Goal: Information Seeking & Learning: Find contact information

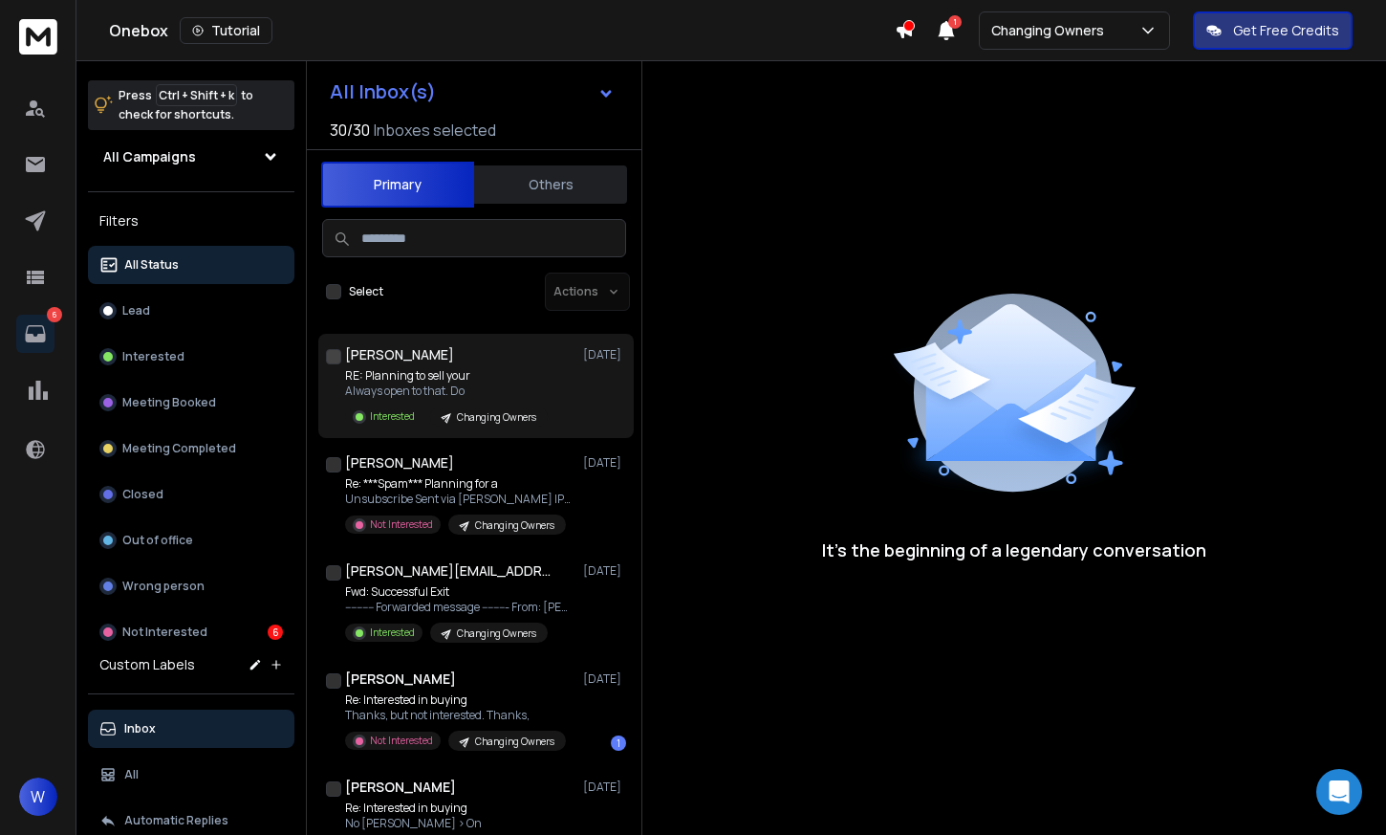
click at [542, 379] on p "RE: Planning to sell your" at bounding box center [446, 375] width 203 height 15
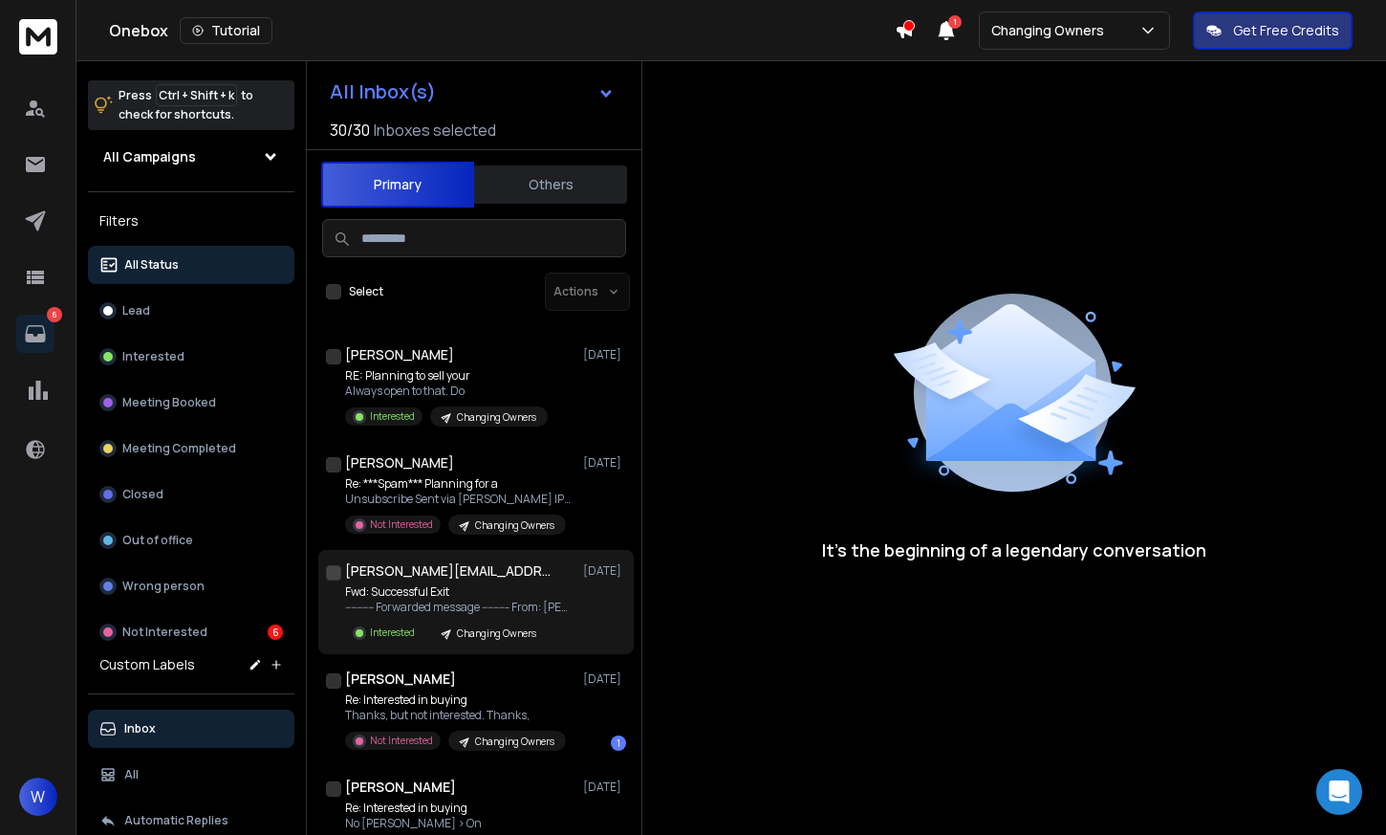
click at [450, 596] on p "Fwd: Successful Exit" at bounding box center [459, 591] width 229 height 15
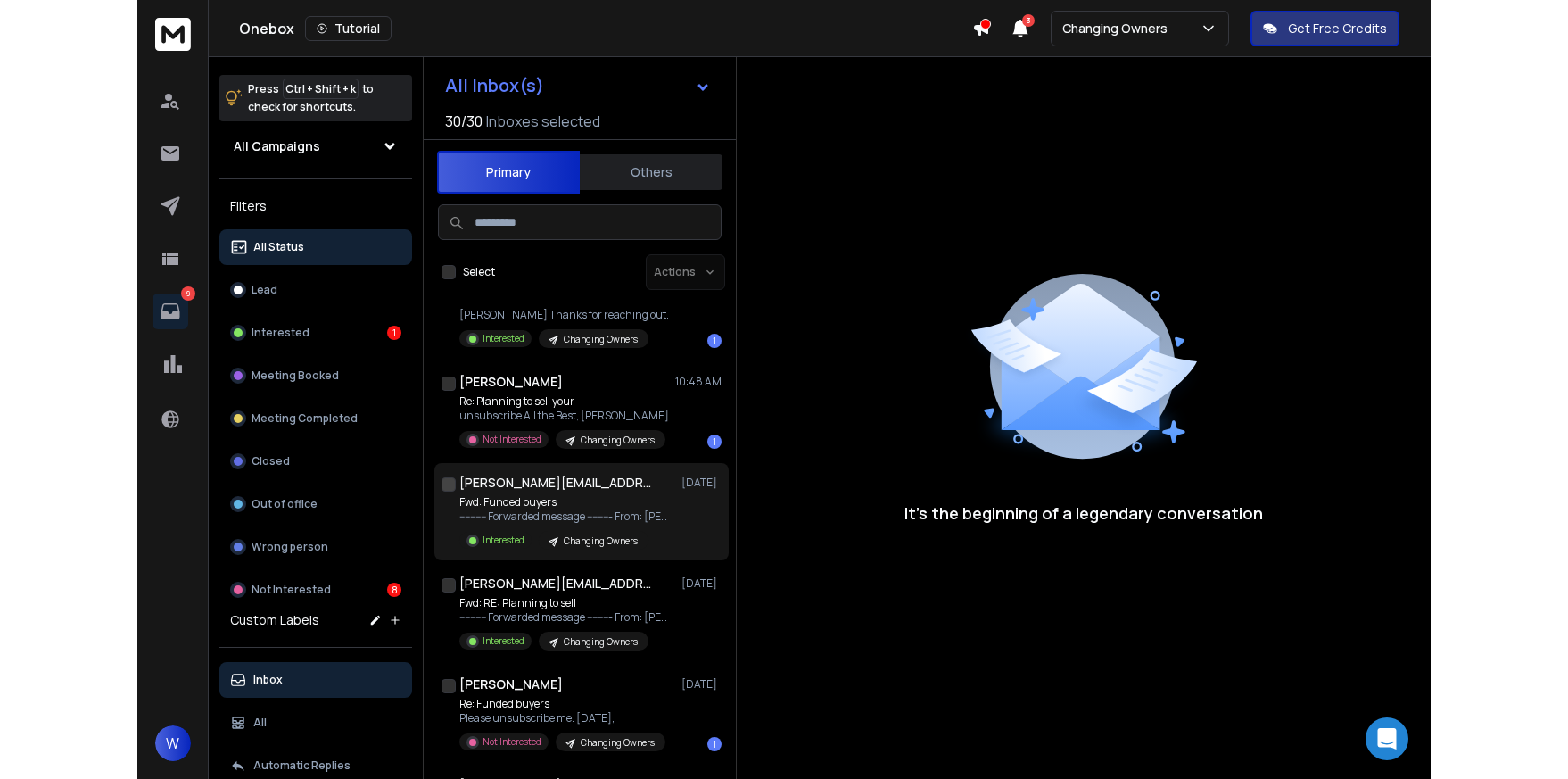
scroll to position [90, 0]
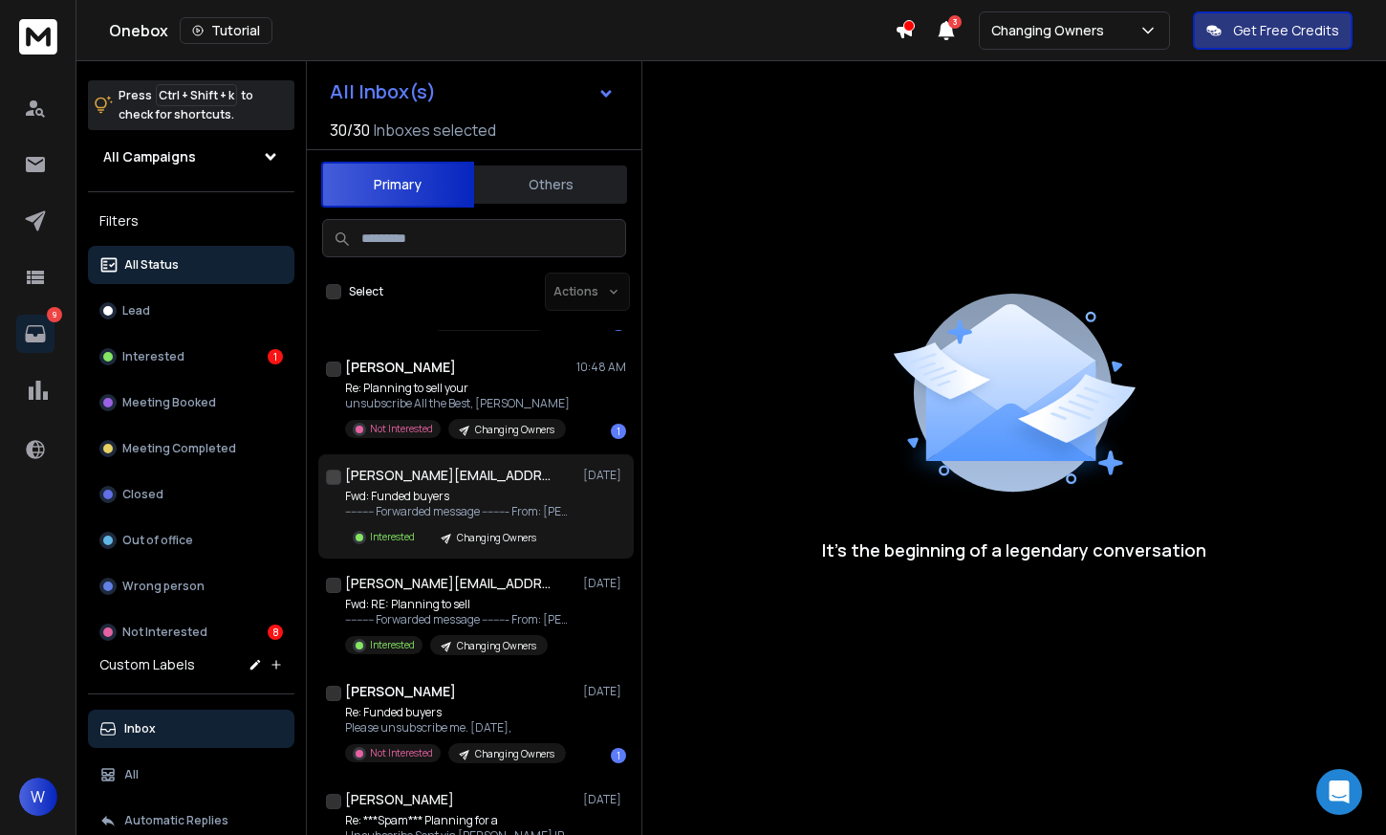
click at [481, 489] on p "Fwd: Funded buyers" at bounding box center [459, 496] width 229 height 15
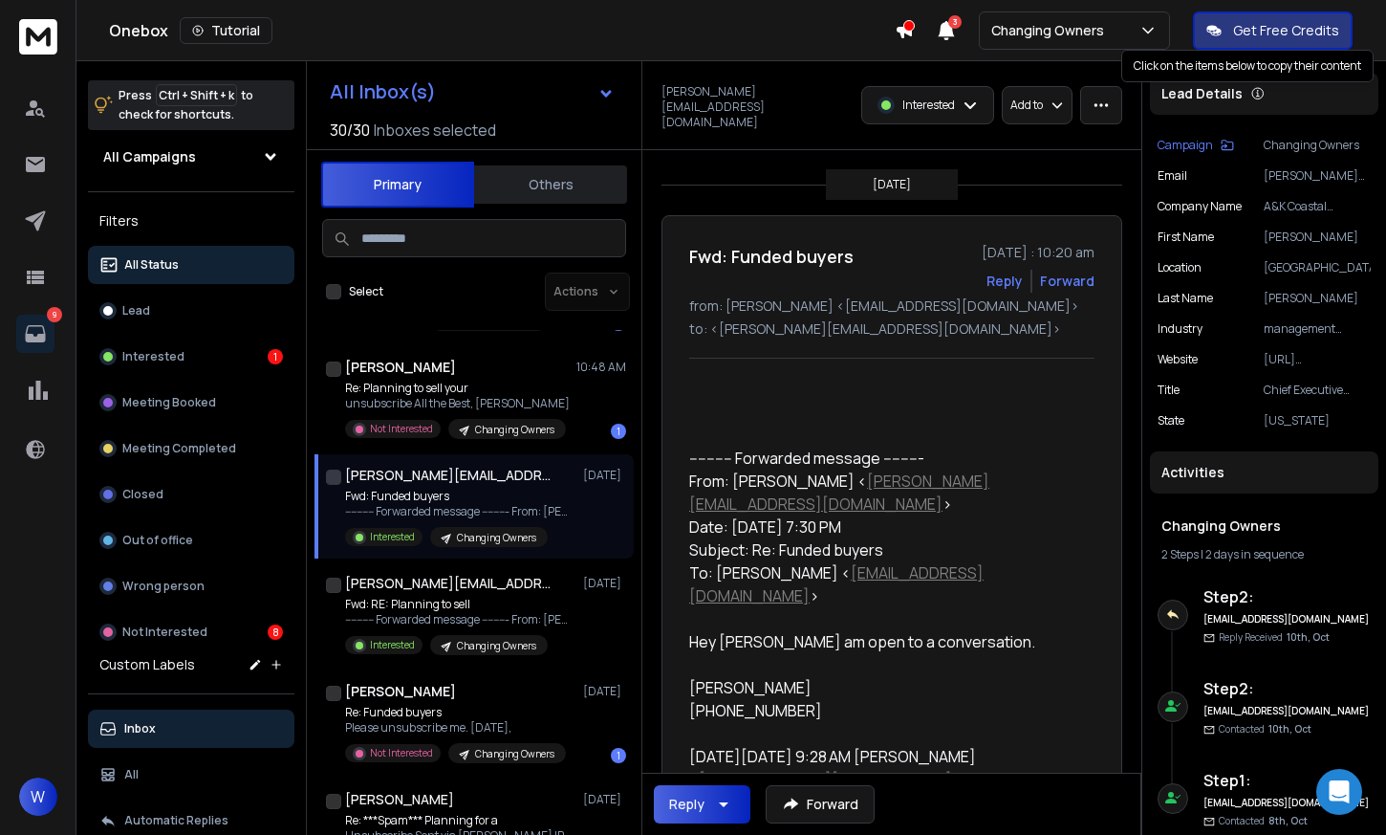
click at [1257, 97] on icon at bounding box center [1258, 97] width 3 height 0
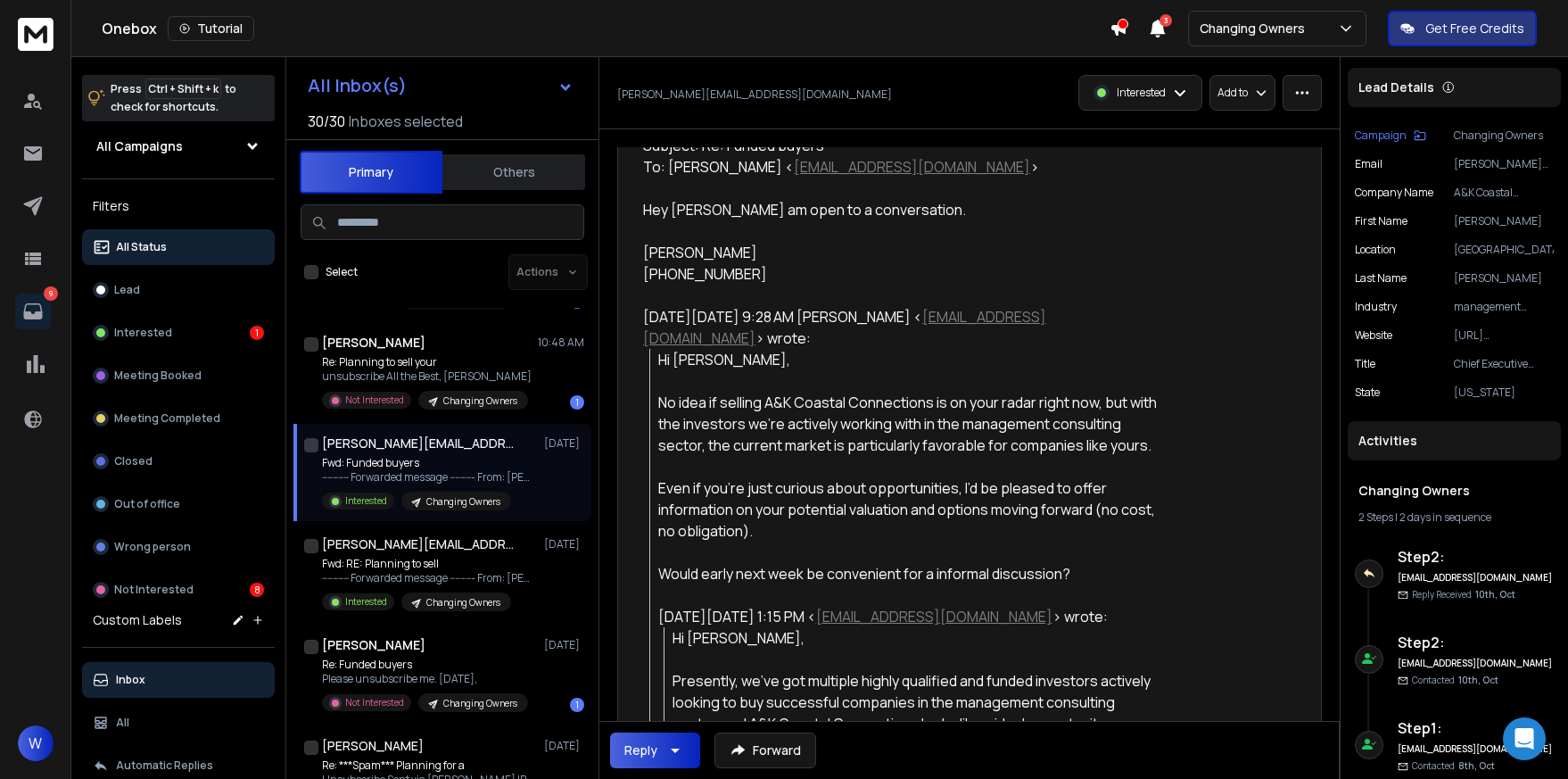
scroll to position [268, 0]
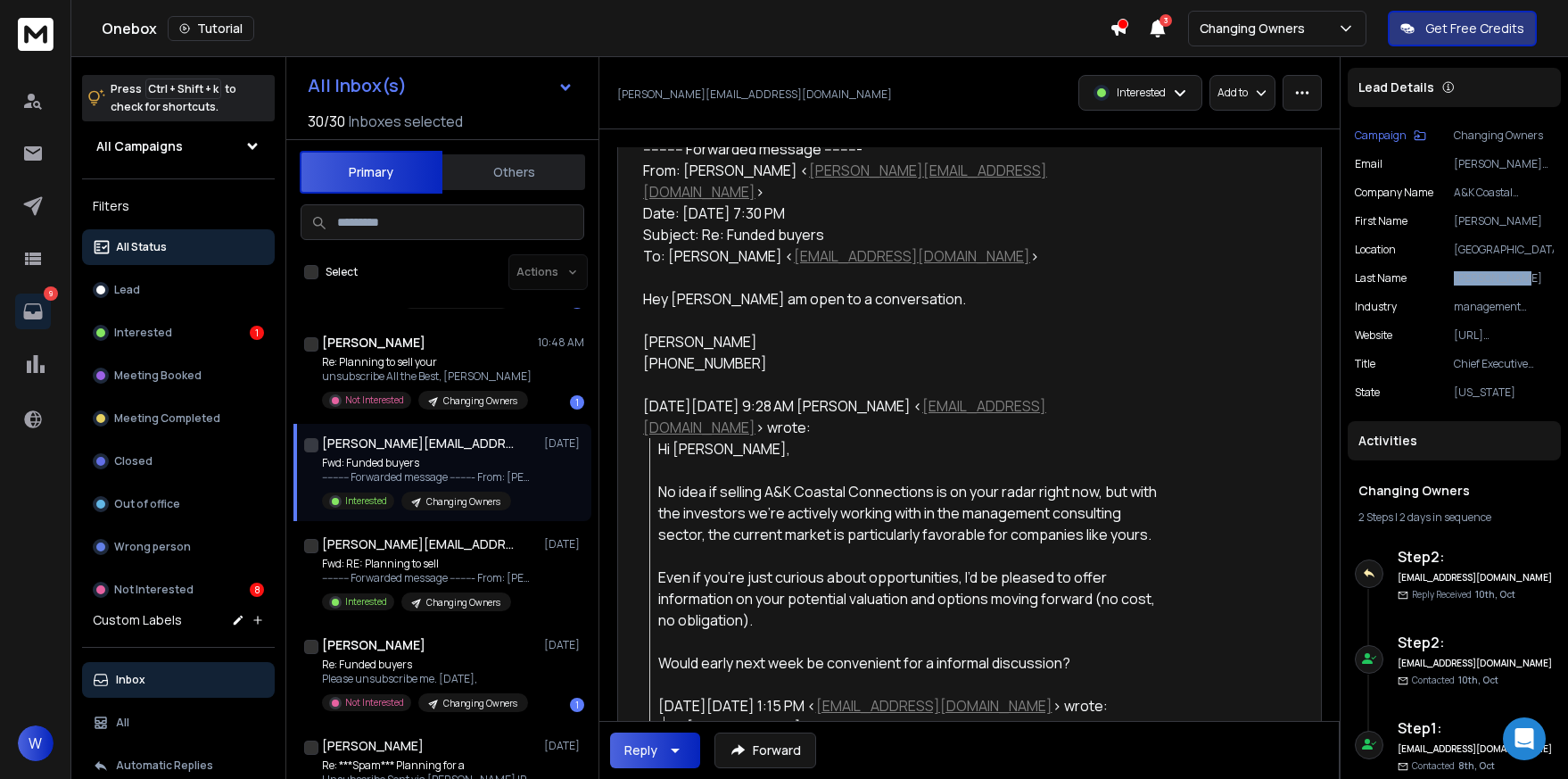
drag, startPoint x: 1509, startPoint y: 278, endPoint x: 1448, endPoint y: 280, distance: 61.0
click at [1292, 280] on div "Last Name [PERSON_NAME]" at bounding box center [1453, 278] width 199 height 14
copy p "[PERSON_NAME]"
drag, startPoint x: 748, startPoint y: 342, endPoint x: 640, endPoint y: 348, distance: 108.2
click at [640, 348] on div "Fwd: Funded buyers 10 October 2025 : 10:20 am Reply Forward from: Wes <wlewison…" at bounding box center [969, 719] width 704 height 1594
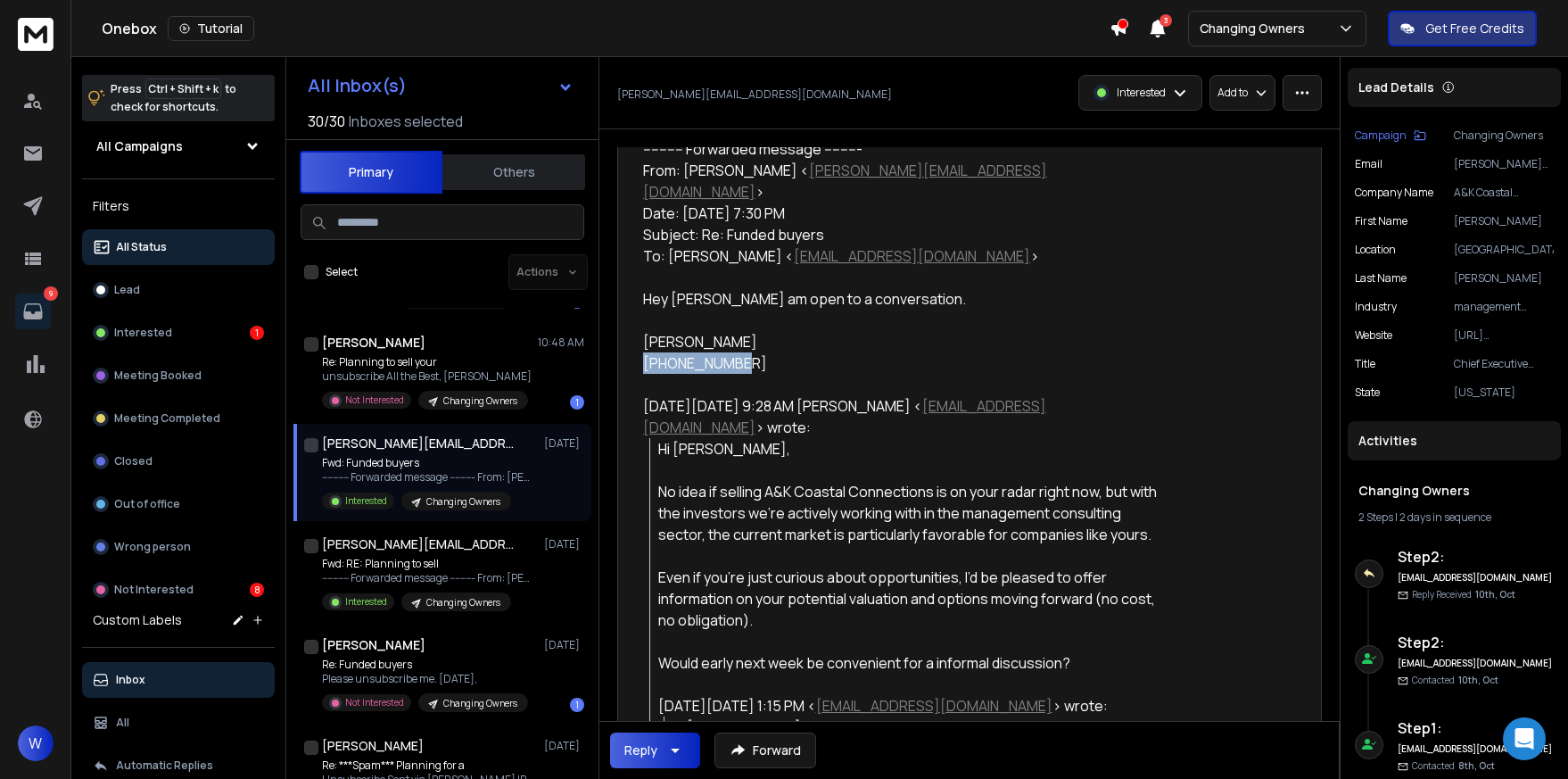
copy div "240-994-2151"
click at [1292, 196] on p "A&K Coastal Connections" at bounding box center [1503, 192] width 100 height 14
click at [1292, 193] on p "A&K Coastal Connections" at bounding box center [1503, 192] width 100 height 14
click at [1292, 191] on p "A&K Coastal Connections" at bounding box center [1503, 192] width 100 height 14
click at [1292, 248] on p "Delray Beach" at bounding box center [1503, 249] width 100 height 14
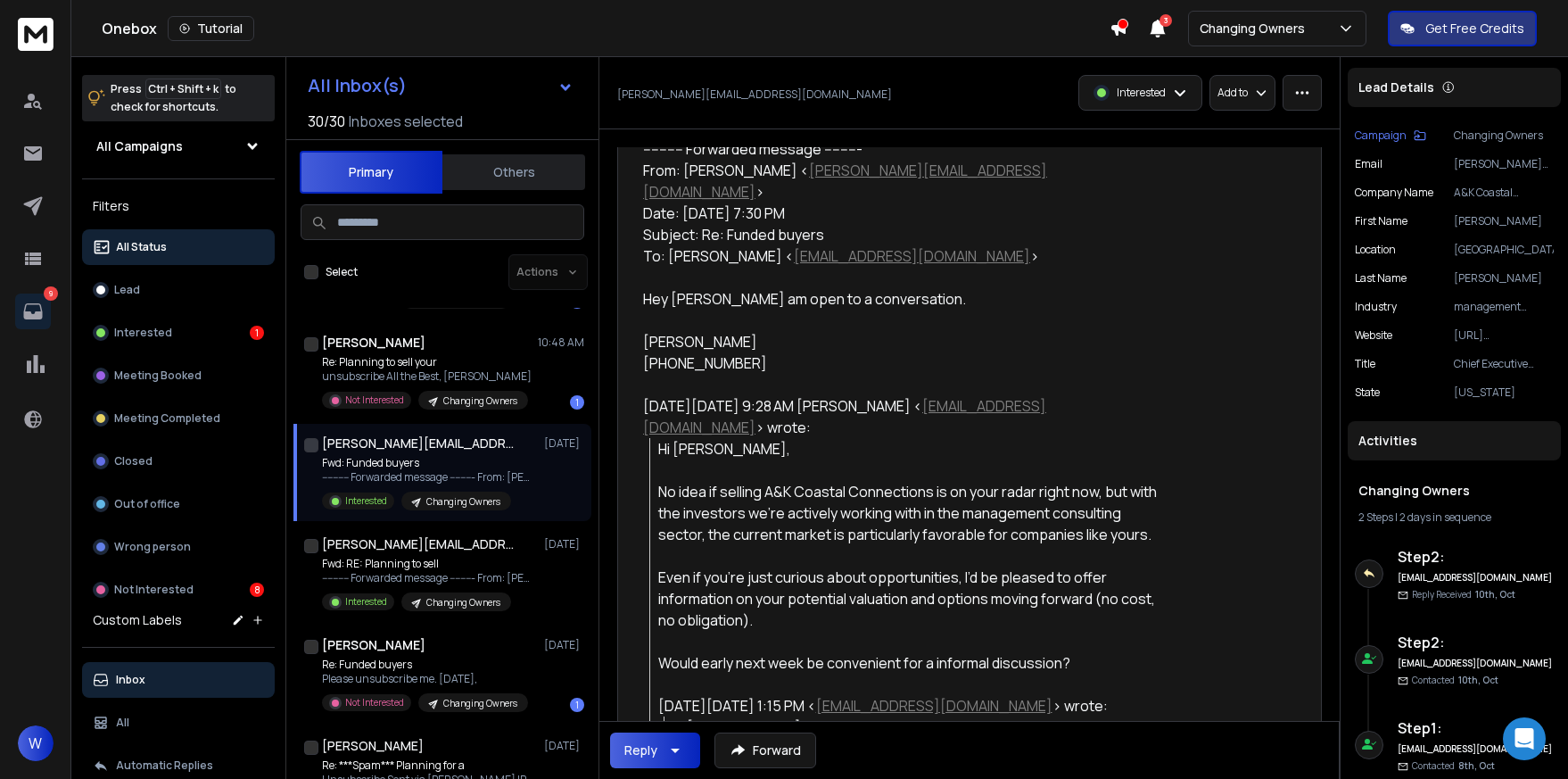
click at [1292, 331] on p "https://akcoastalconnections.com" at bounding box center [1503, 335] width 100 height 14
click at [1027, 27] on div "Onebox Tutorial" at bounding box center [605, 28] width 1007 height 25
